Goal: Task Accomplishment & Management: Complete application form

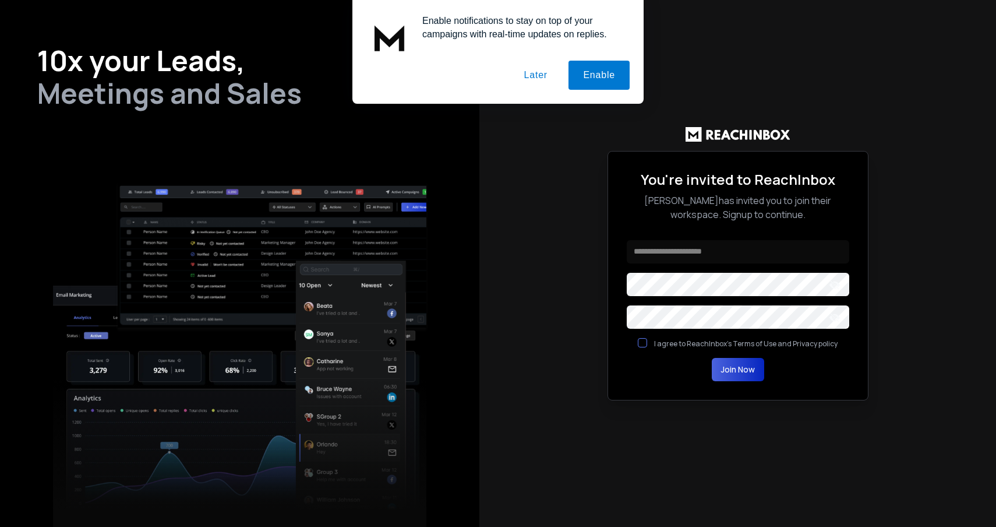
click at [544, 72] on button "Later" at bounding box center [535, 75] width 52 height 29
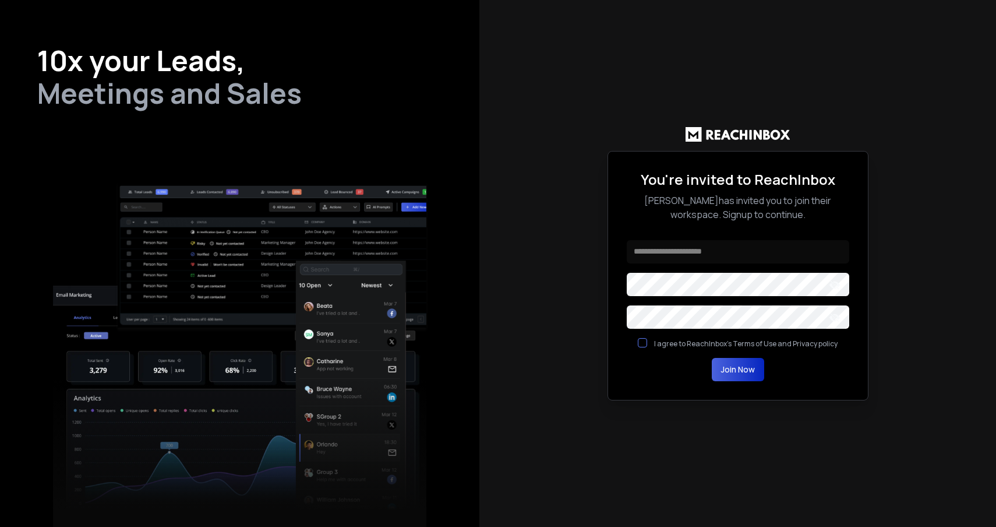
click at [833, 288] on icon at bounding box center [835, 284] width 10 height 7
click at [647, 344] on button "I agree to ReachInbox's Terms of Use and Privacy policy" at bounding box center [642, 342] width 9 height 9
click at [731, 366] on button "Join Now" at bounding box center [738, 369] width 52 height 23
